Goal: Navigation & Orientation: Find specific page/section

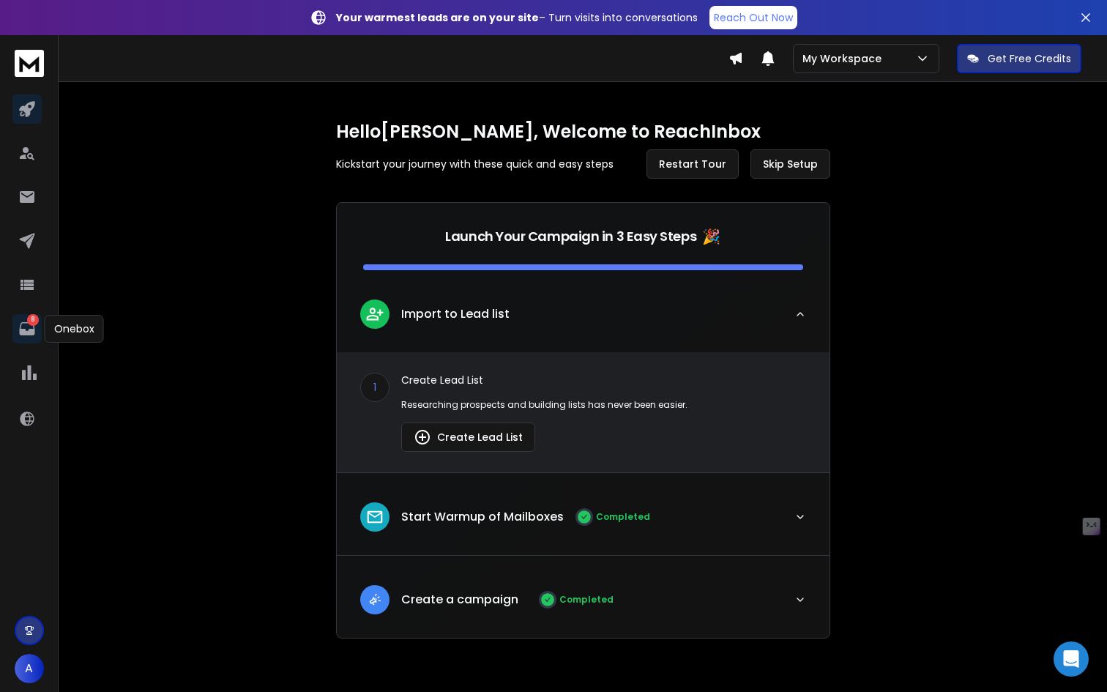
click at [22, 317] on link "8" at bounding box center [26, 328] width 29 height 29
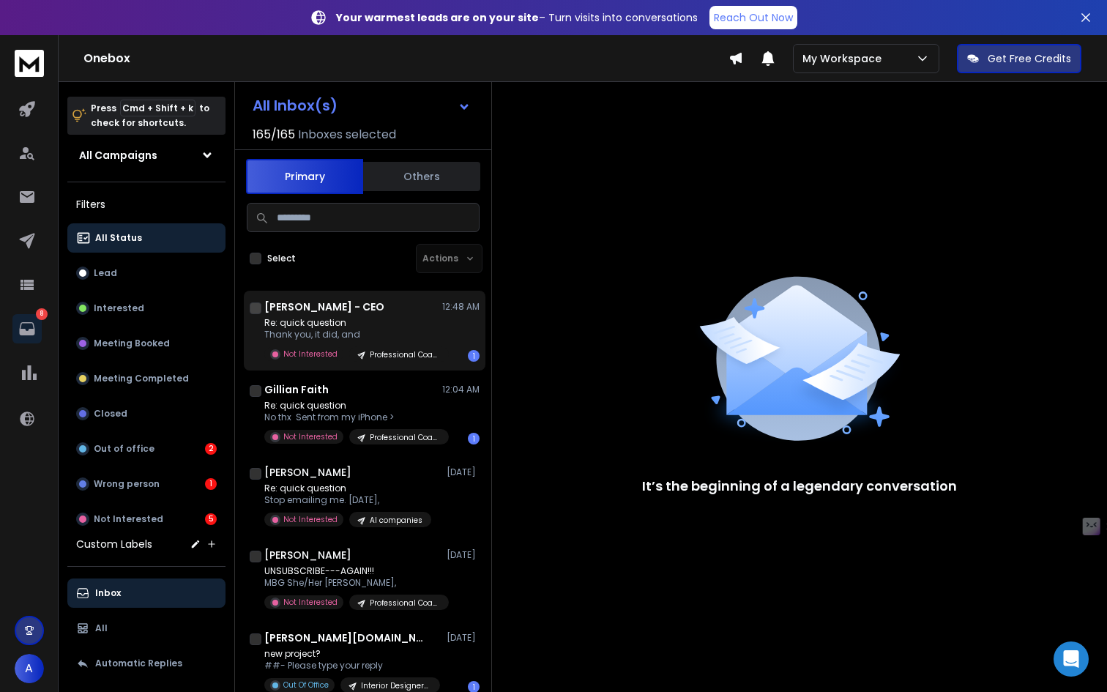
click at [268, 318] on p "Re: quick question" at bounding box center [352, 323] width 176 height 12
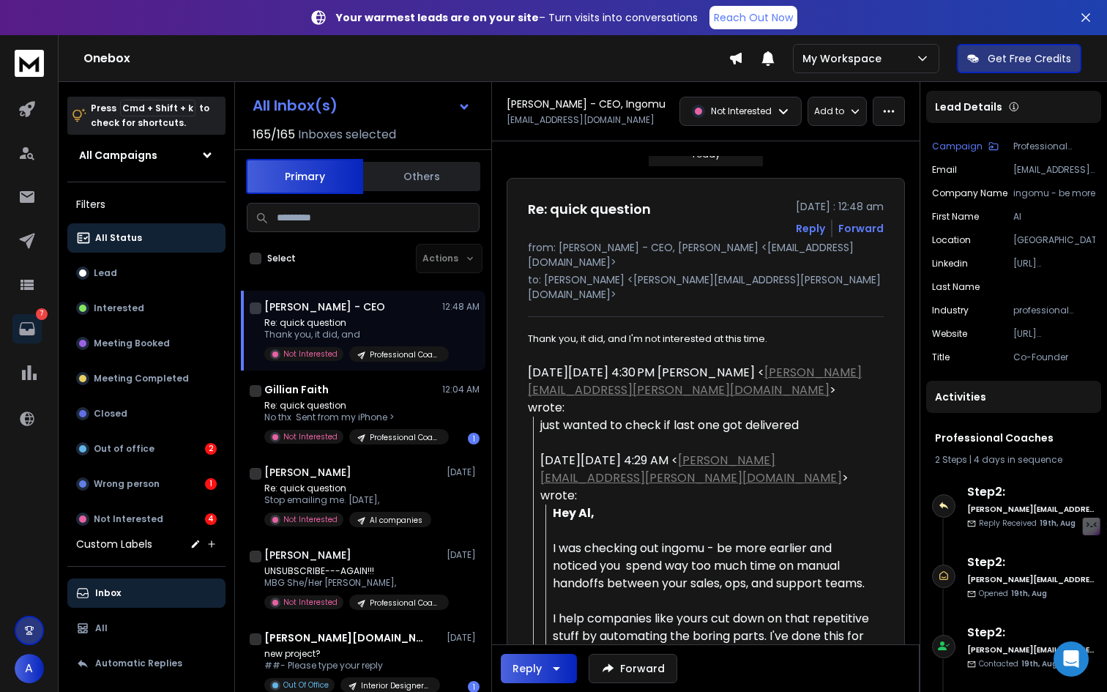
scroll to position [7, 0]
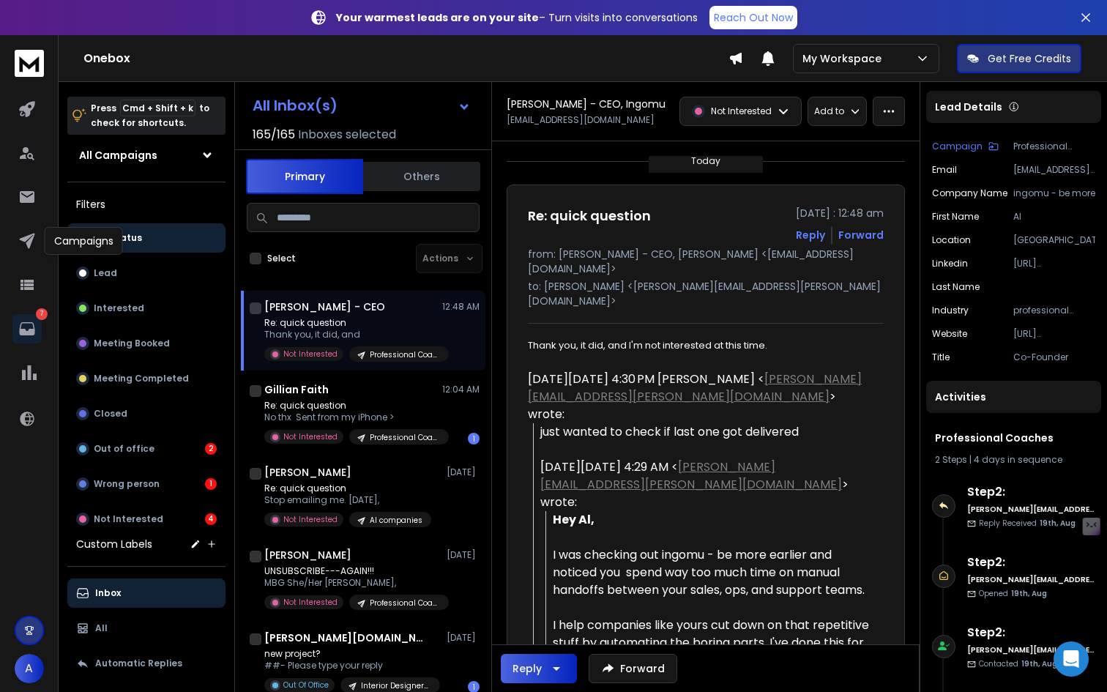
click at [29, 223] on div "7" at bounding box center [29, 266] width 34 height 345
click at [30, 241] on icon at bounding box center [26, 240] width 15 height 15
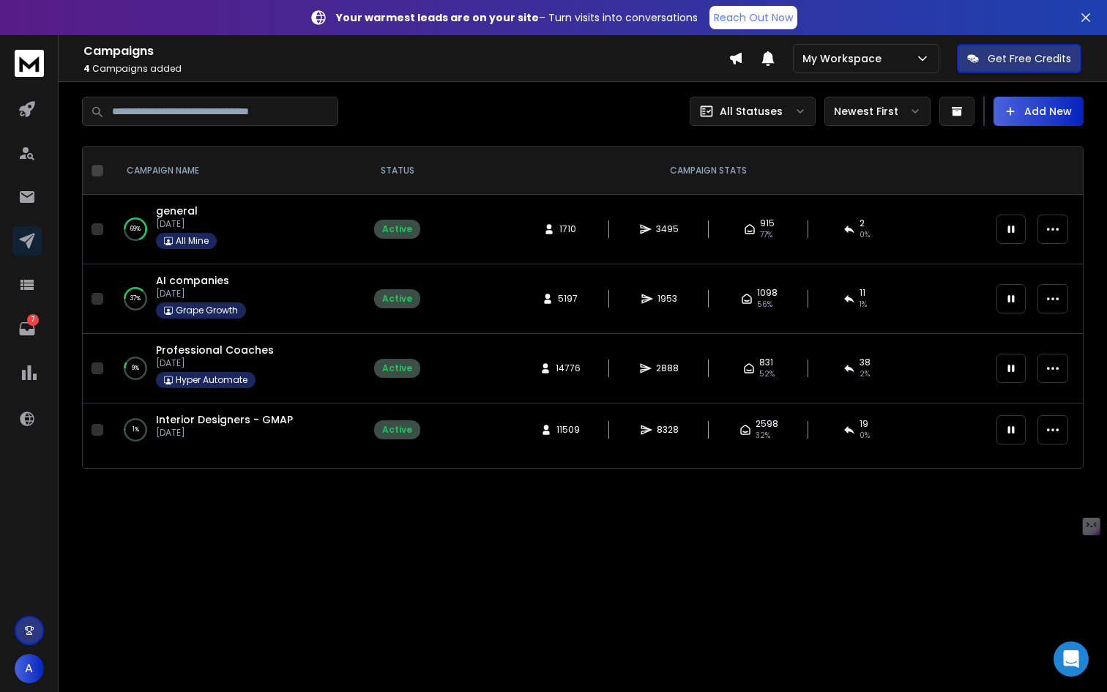
click at [225, 225] on div "69 % general [DATE] All Mine" at bounding box center [237, 229] width 227 height 51
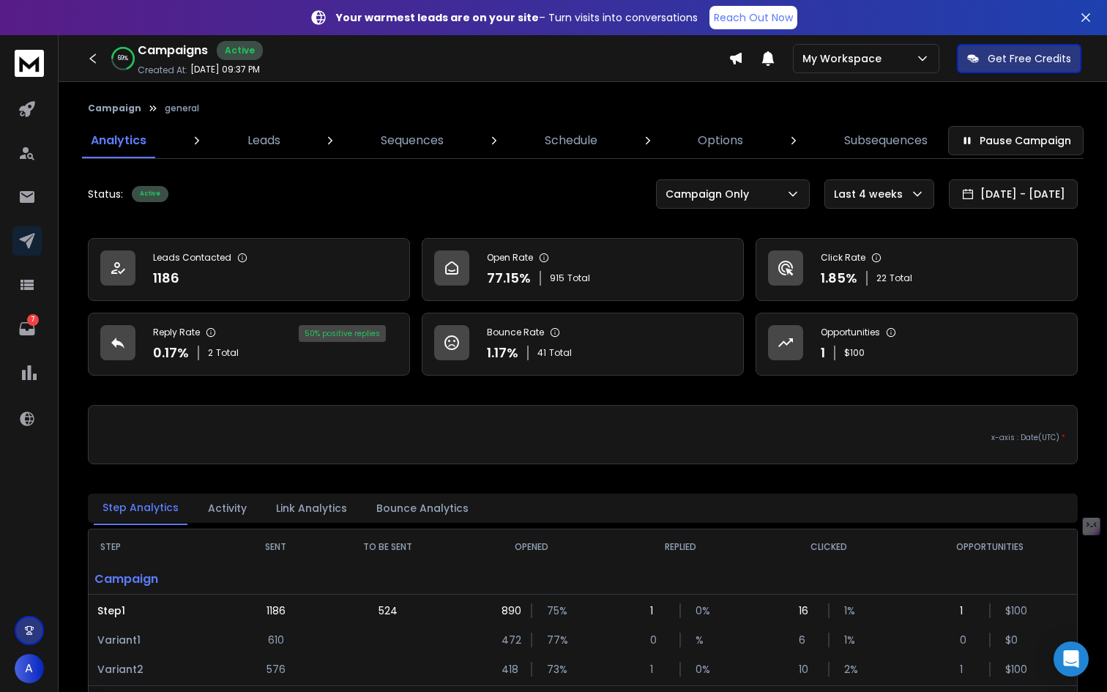
scroll to position [2, 0]
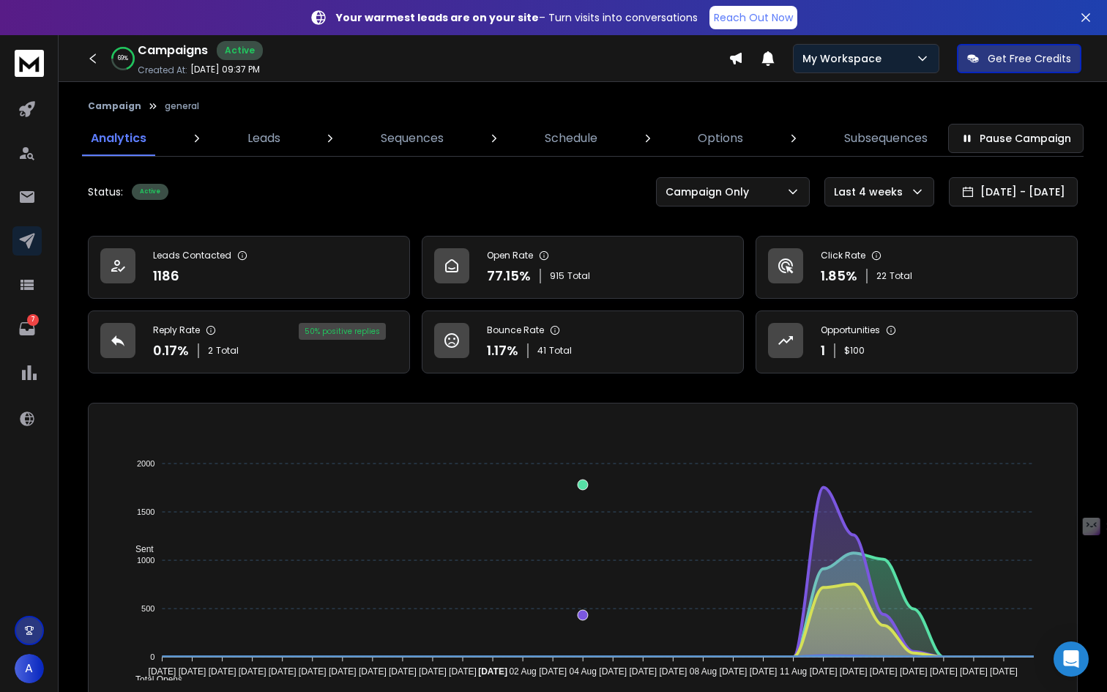
click at [913, 64] on div "My Workspace" at bounding box center [865, 58] width 127 height 15
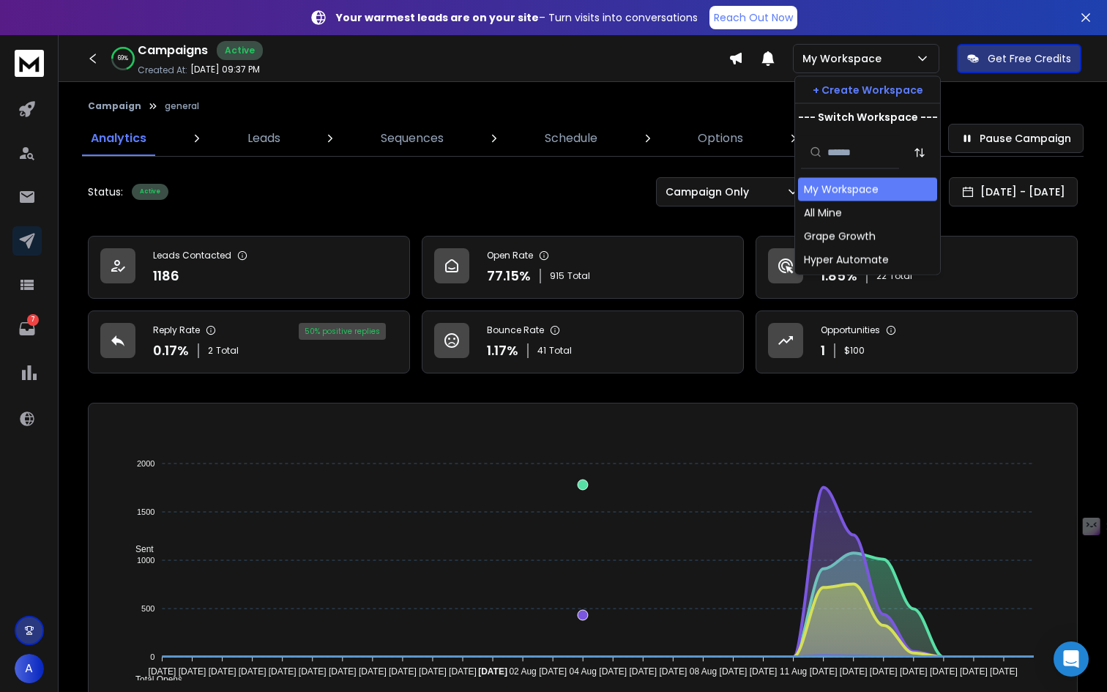
click at [660, 159] on div "Campaign general Analytics Leads Sequences Schedule Options Subsequences Pause …" at bounding box center [582, 590] width 1001 height 993
